Goal: Find contact information: Find contact information

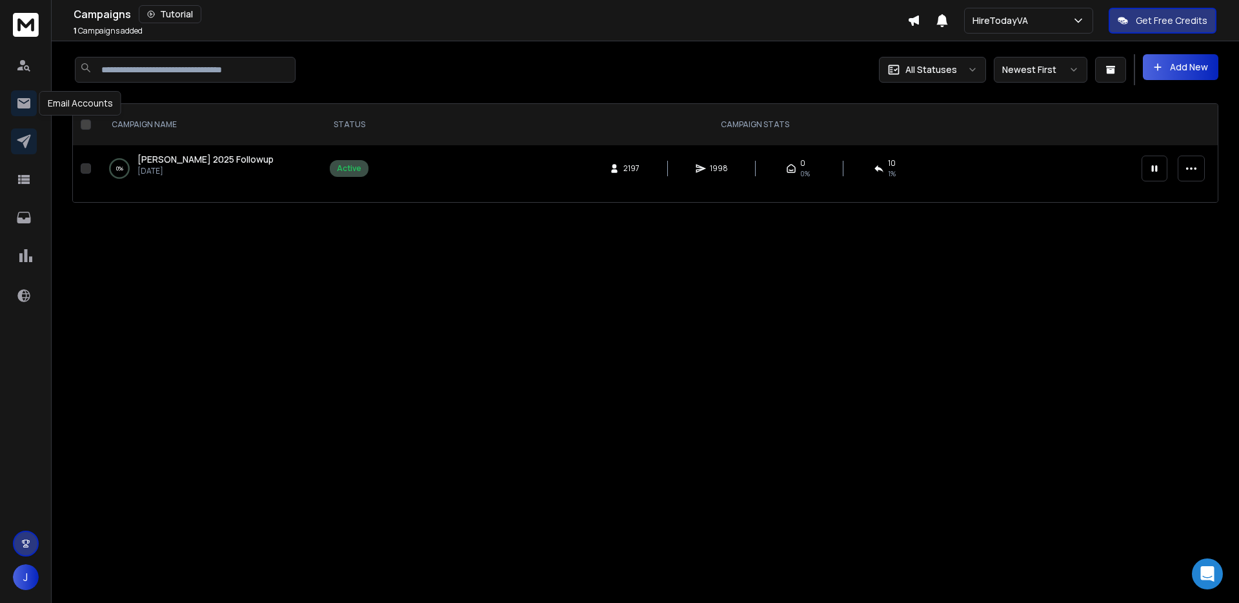
click at [21, 102] on icon at bounding box center [23, 103] width 15 height 15
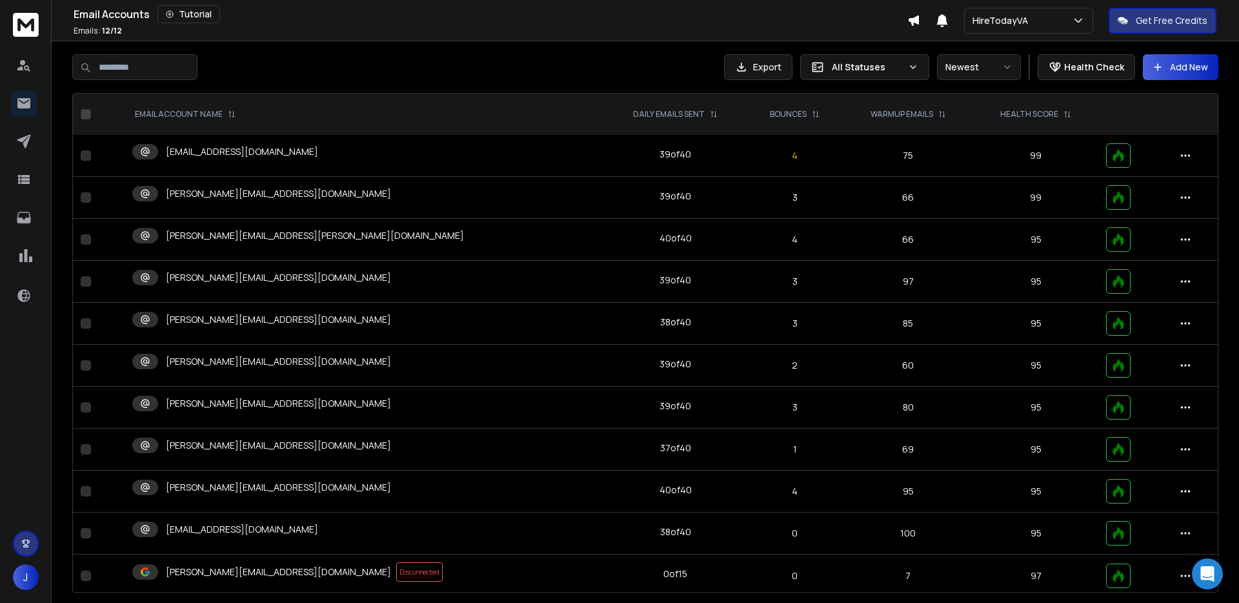
scroll to position [5, 0]
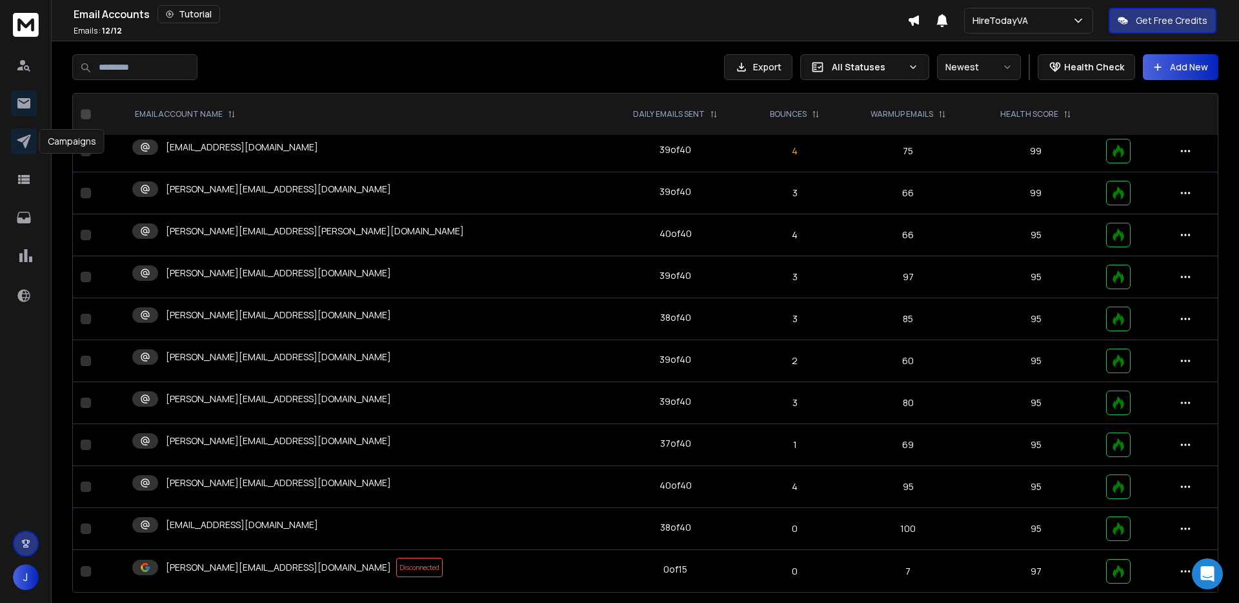
click at [23, 143] on icon at bounding box center [24, 142] width 14 height 14
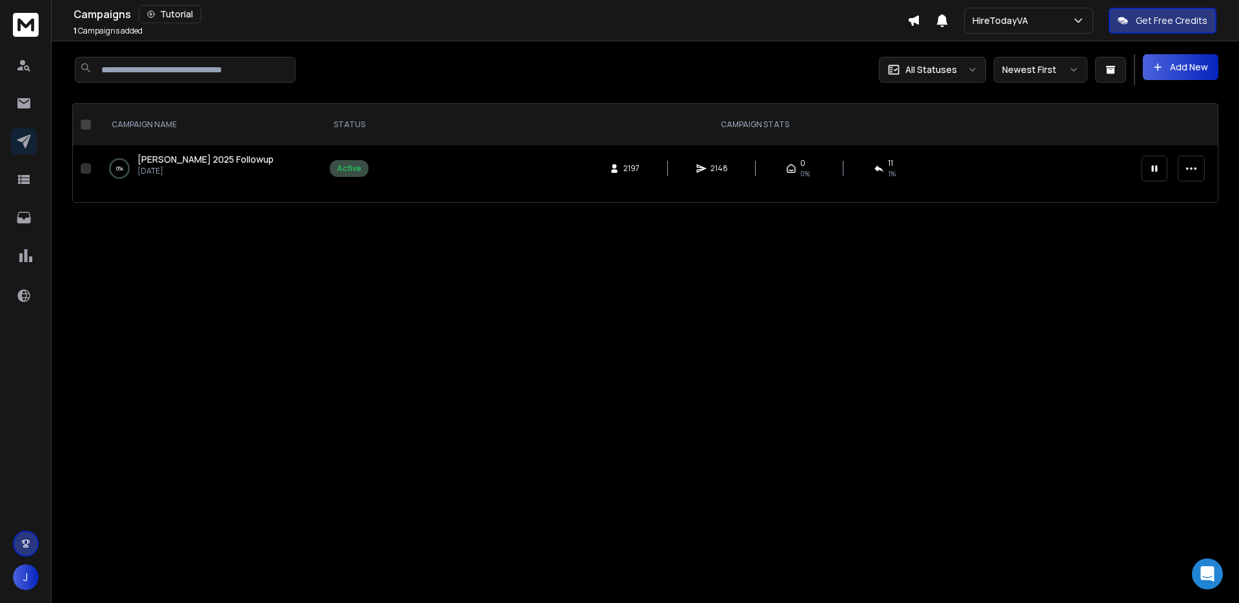
click at [201, 159] on span "[PERSON_NAME] 2025 Followup" at bounding box center [205, 159] width 136 height 12
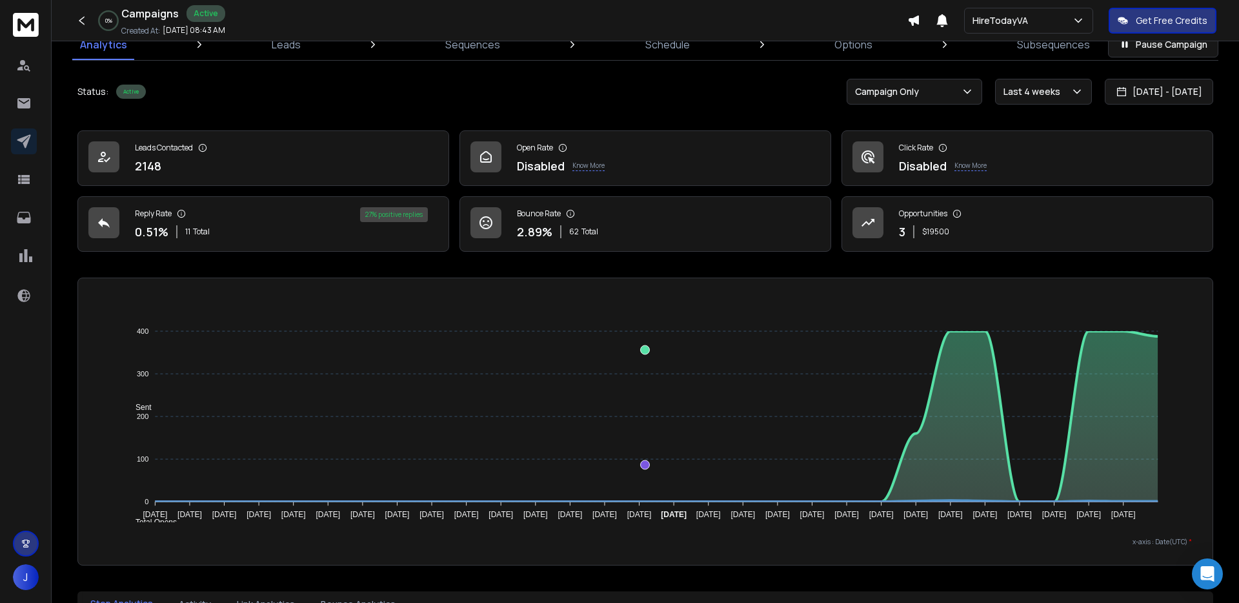
scroll to position [34, 0]
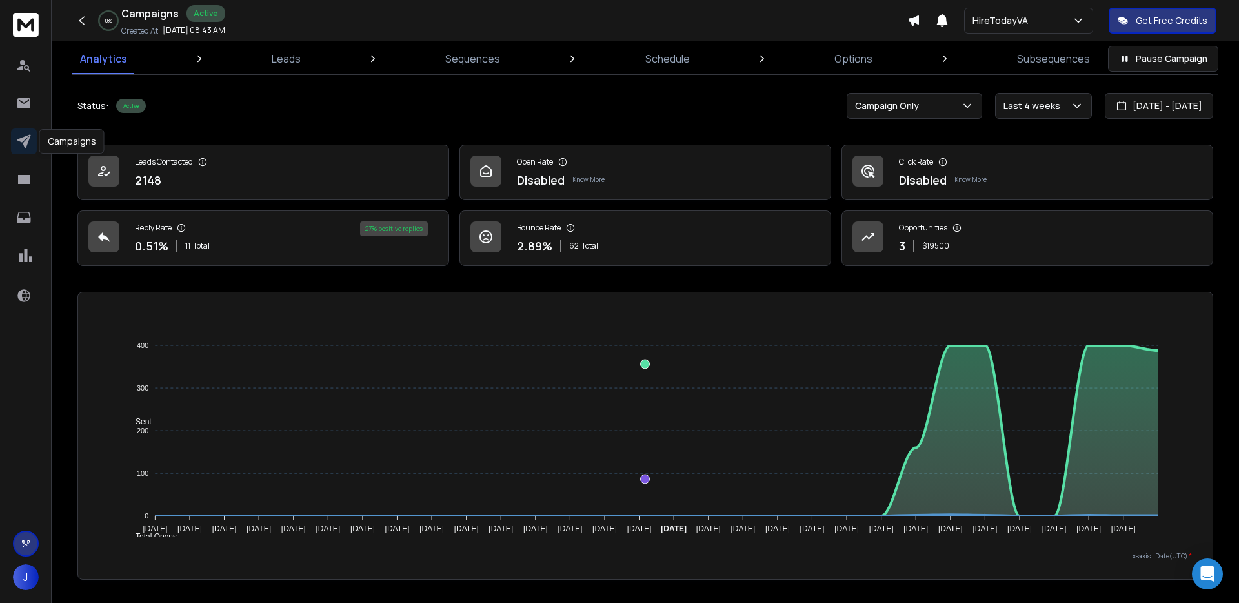
click at [23, 141] on icon at bounding box center [24, 142] width 14 height 14
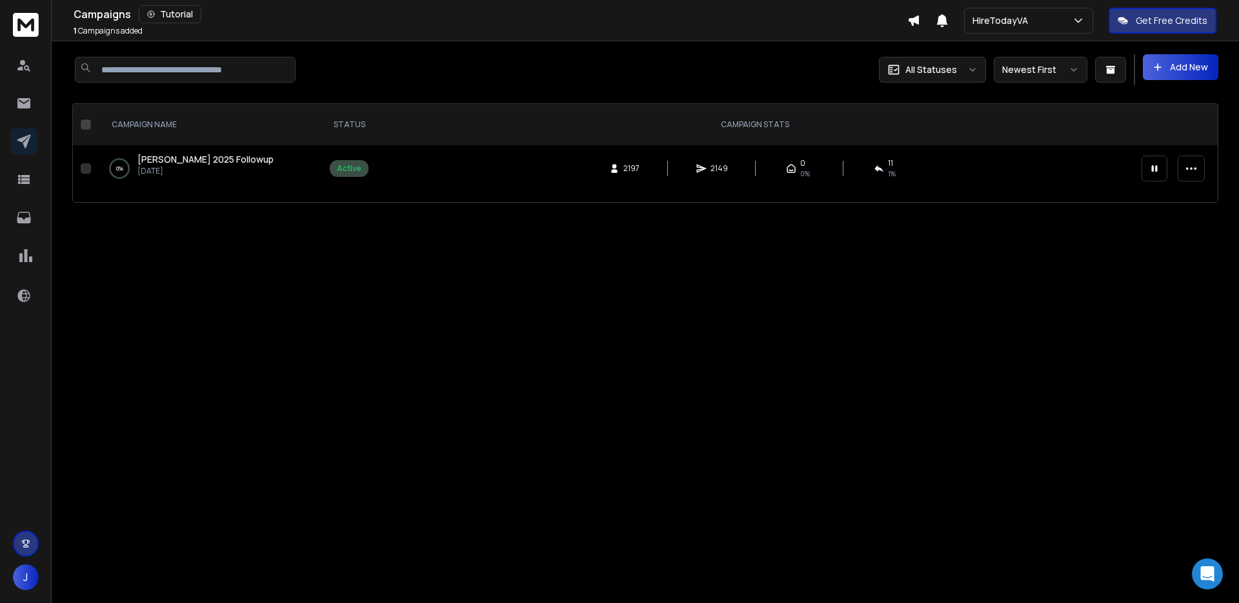
click at [1066, 61] on button "Newest First" at bounding box center [1041, 70] width 94 height 26
click at [985, 65] on button "All Statuses" at bounding box center [932, 70] width 107 height 26
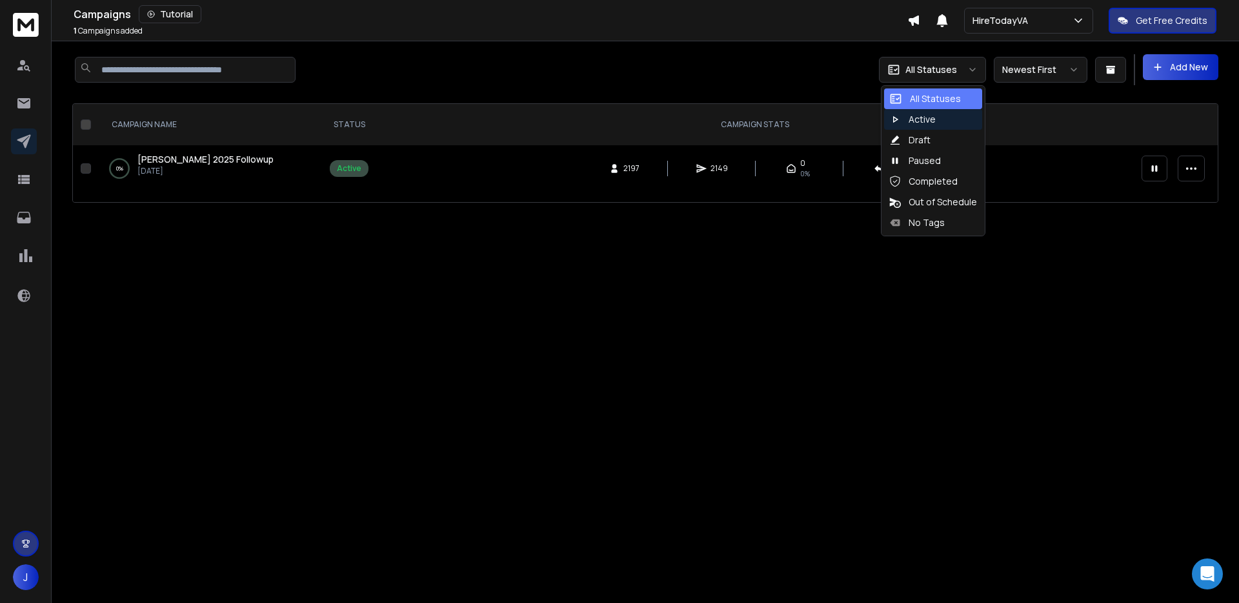
click at [915, 116] on div "Active" at bounding box center [912, 119] width 46 height 13
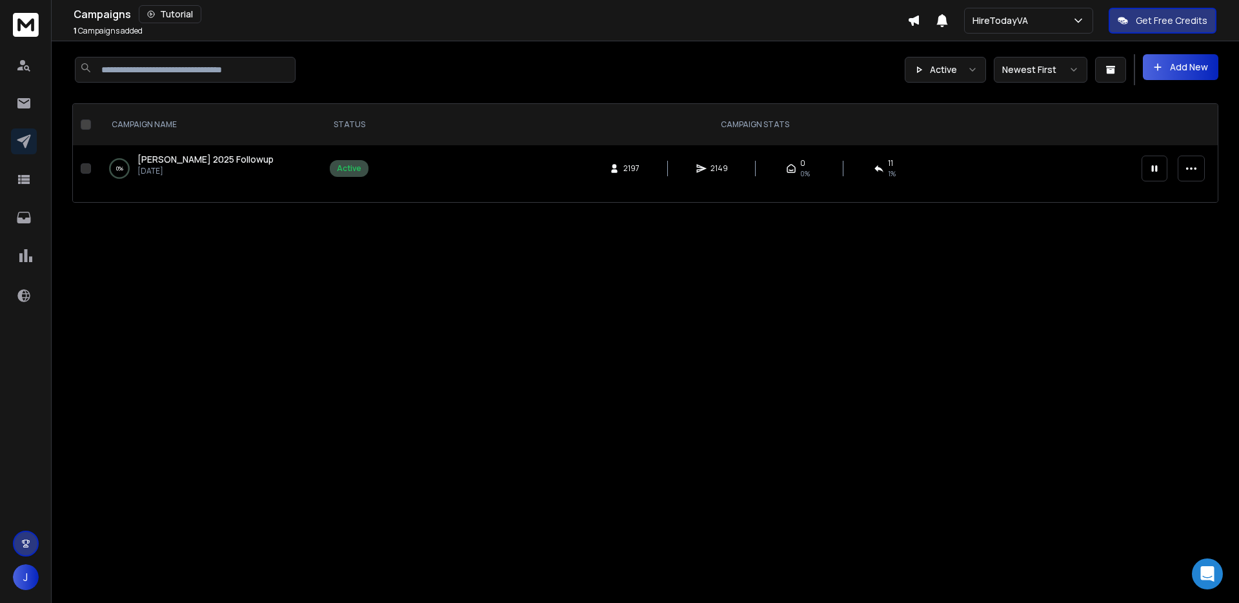
click at [176, 160] on span "[PERSON_NAME] 2025 Followup" at bounding box center [205, 159] width 136 height 12
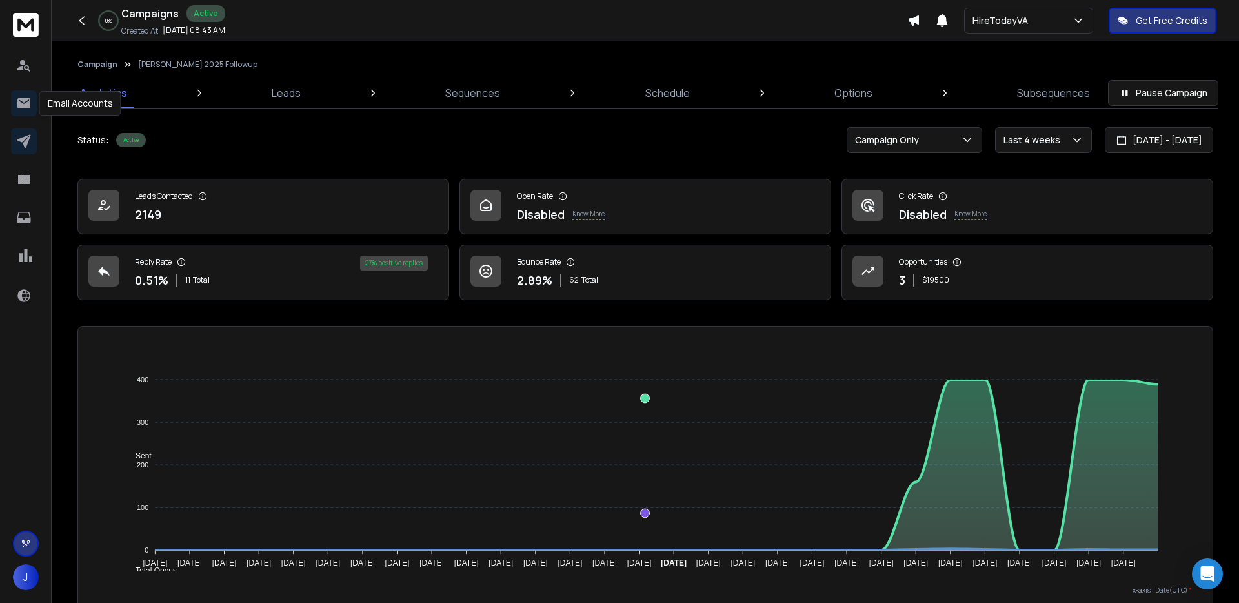
click at [25, 101] on icon at bounding box center [23, 103] width 13 height 10
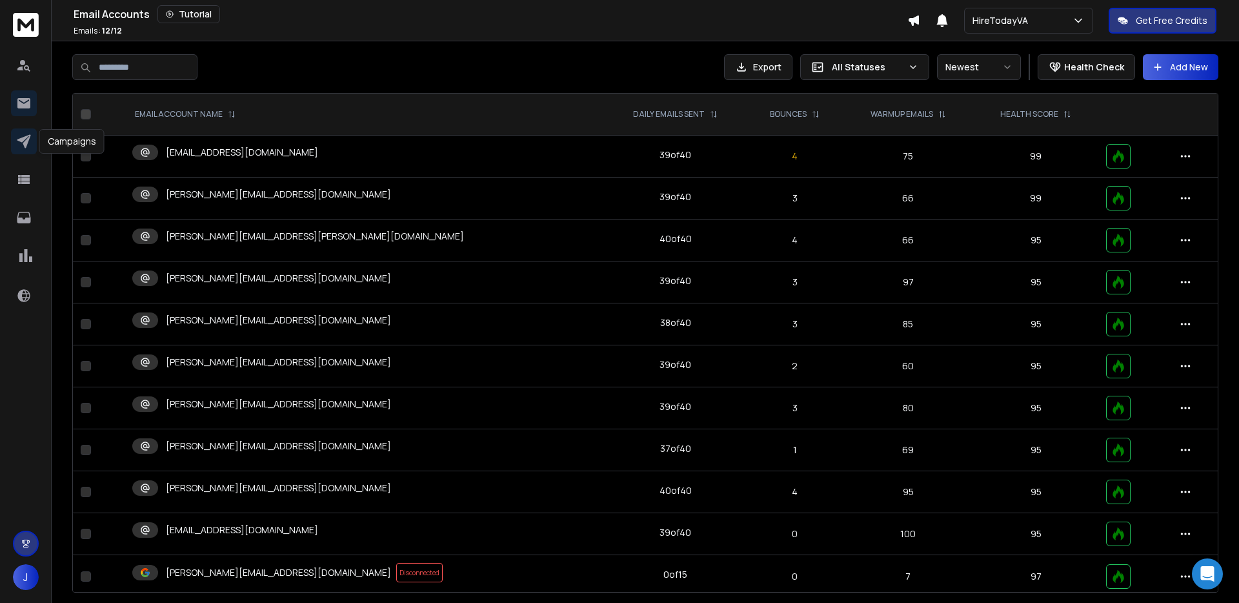
click at [25, 143] on icon at bounding box center [24, 142] width 14 height 14
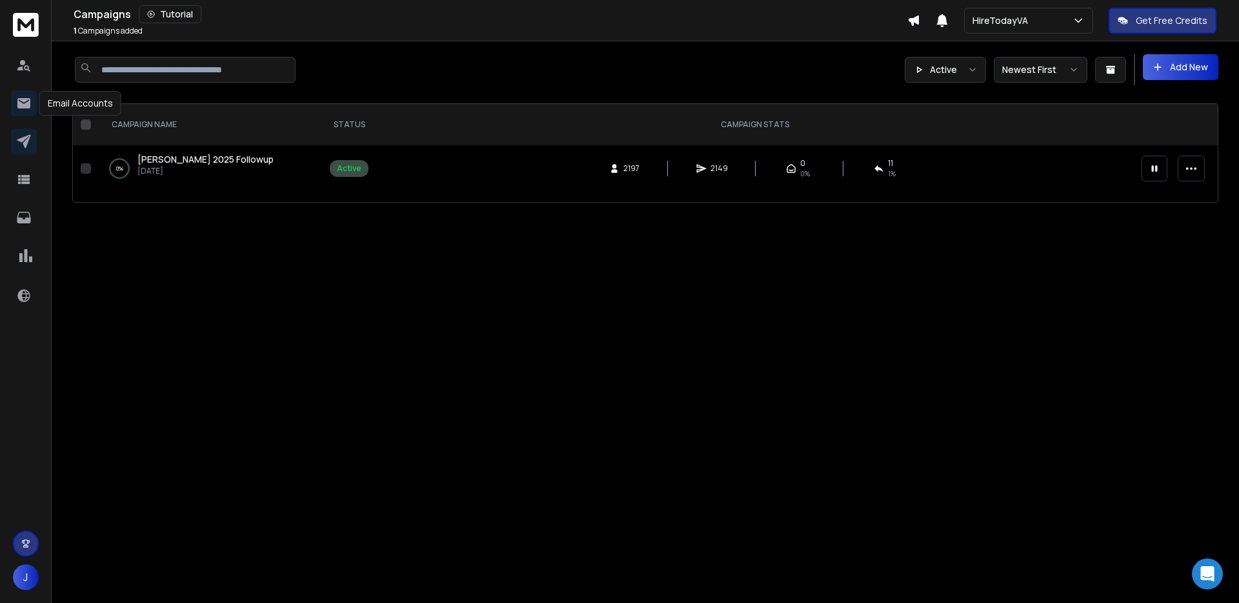
click at [26, 99] on icon at bounding box center [23, 103] width 13 height 10
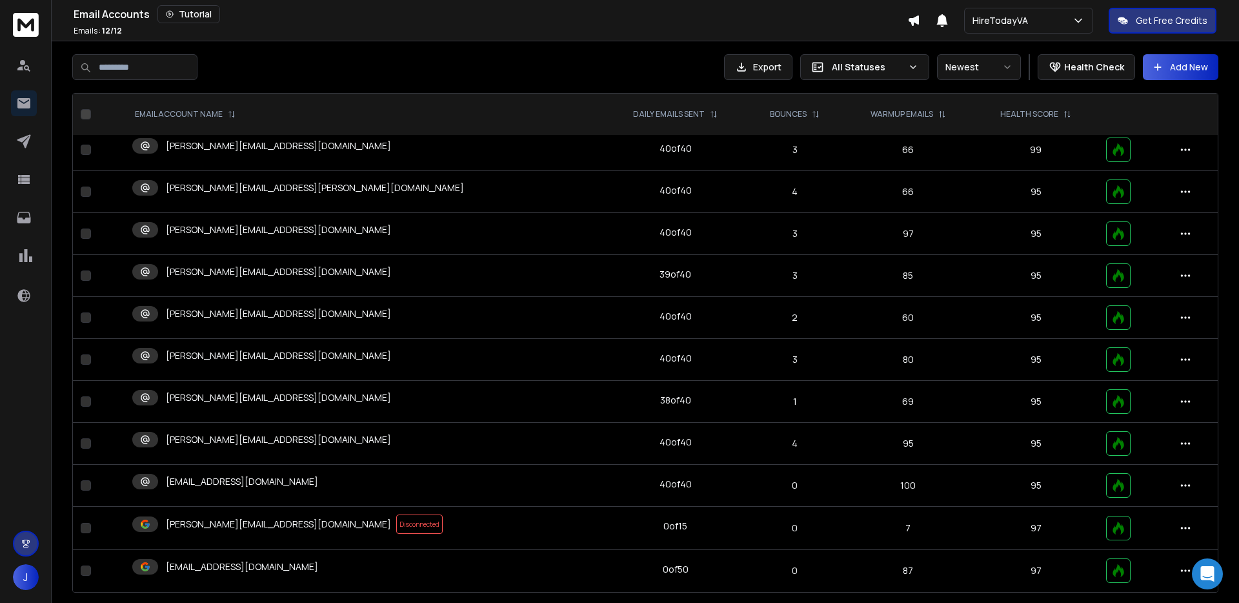
scroll to position [58, 0]
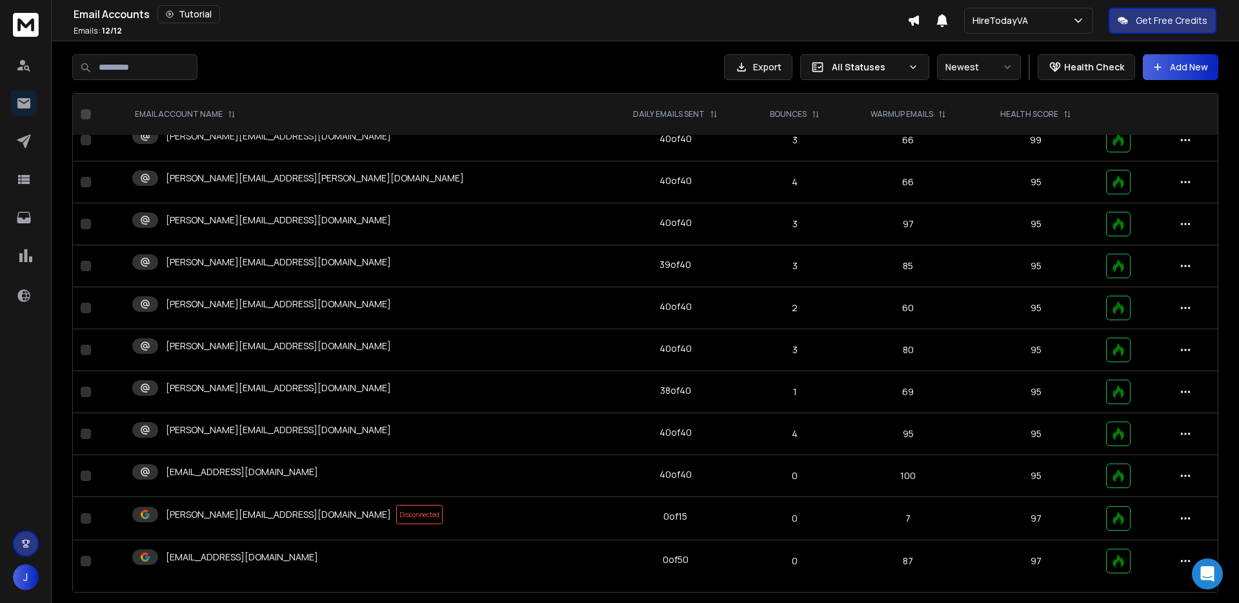
copy p "[EMAIL_ADDRESS][DOMAIN_NAME]"
drag, startPoint x: 163, startPoint y: 475, endPoint x: 313, endPoint y: 472, distance: 149.8
click at [313, 472] on div "[EMAIL_ADDRESS][DOMAIN_NAME]" at bounding box center [364, 471] width 464 height 15
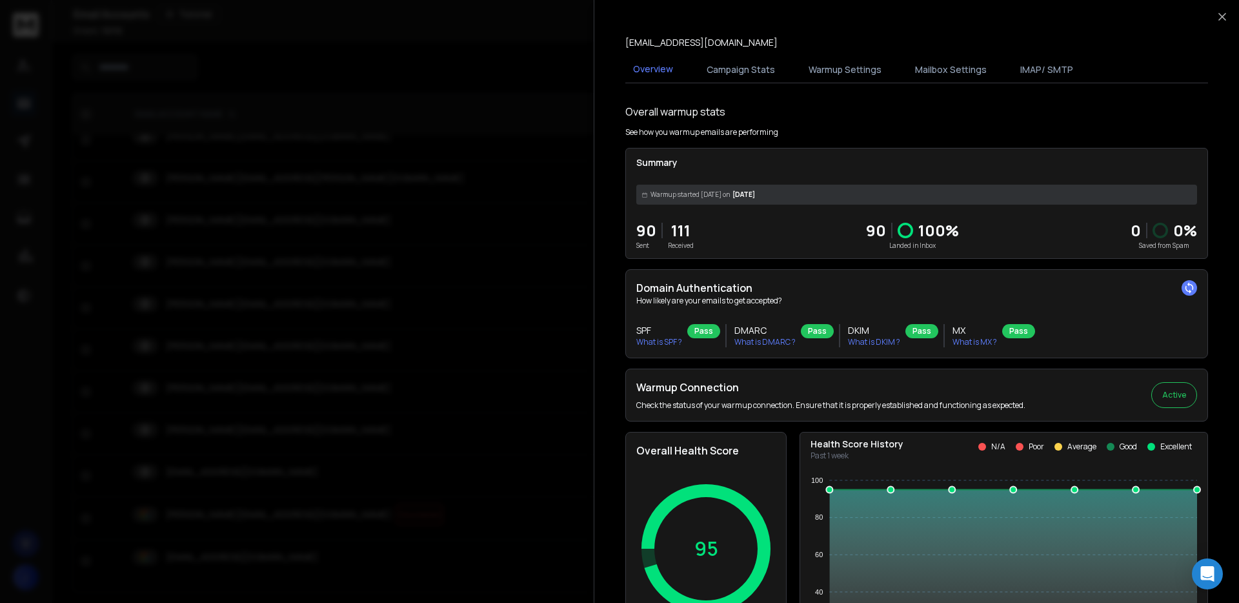
click at [696, 45] on p "[EMAIL_ADDRESS][DOMAIN_NAME]" at bounding box center [701, 42] width 152 height 13
copy p "[EMAIL_ADDRESS][DOMAIN_NAME]"
